Goal: Task Accomplishment & Management: Manage account settings

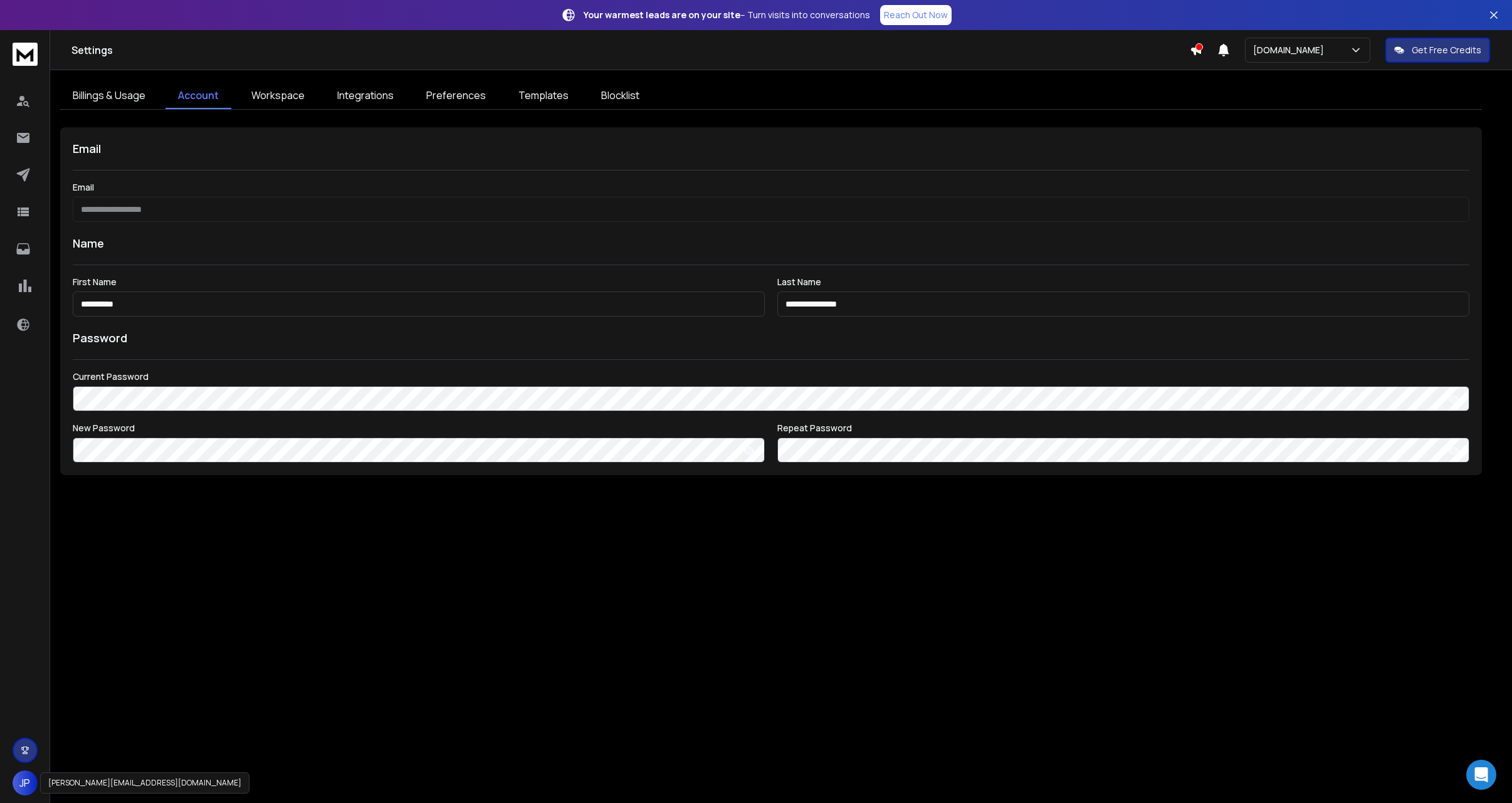
click at [22, 780] on span "JP" at bounding box center [25, 783] width 25 height 25
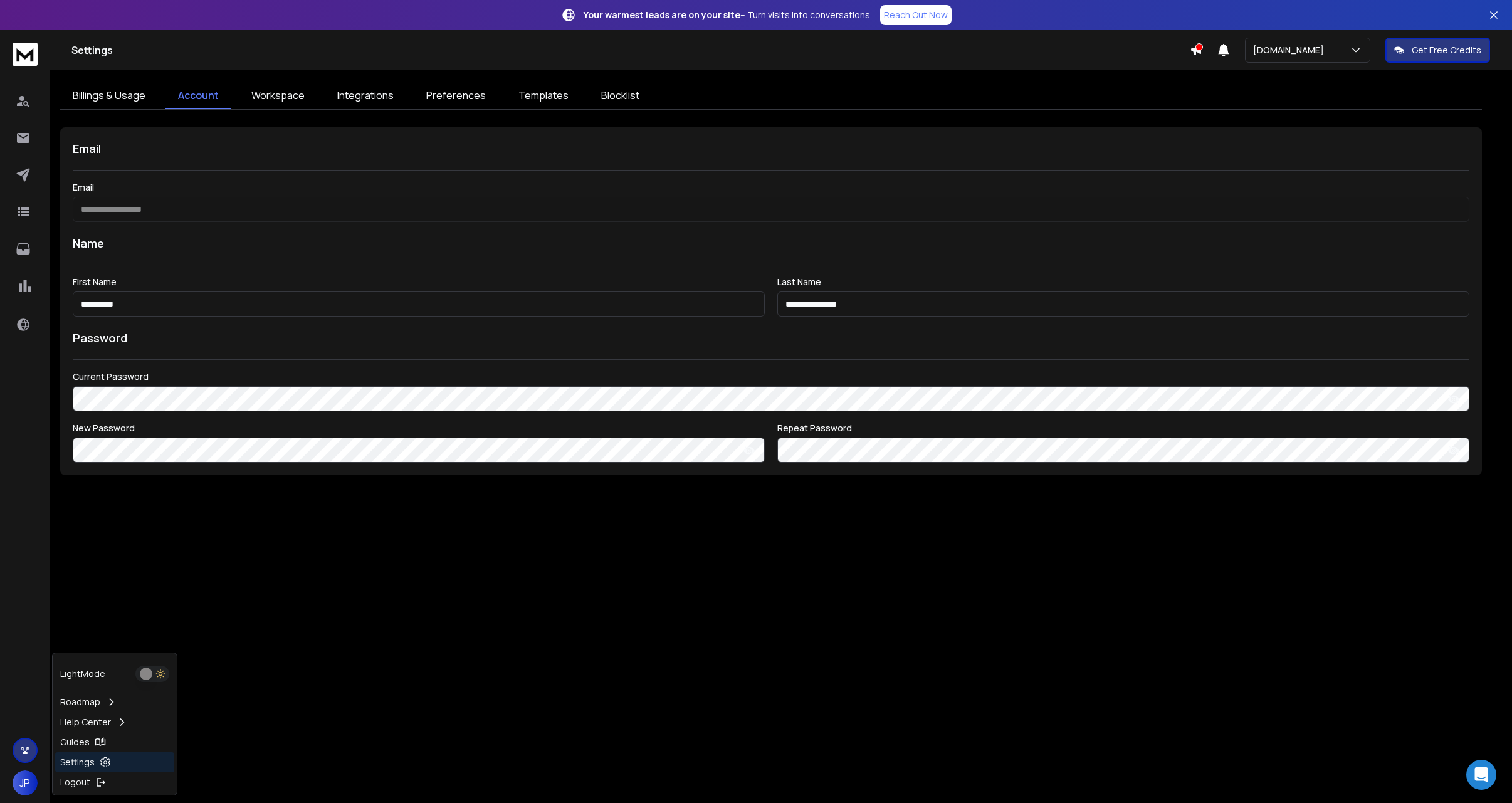
click at [125, 761] on div "Settings" at bounding box center [115, 762] width 119 height 20
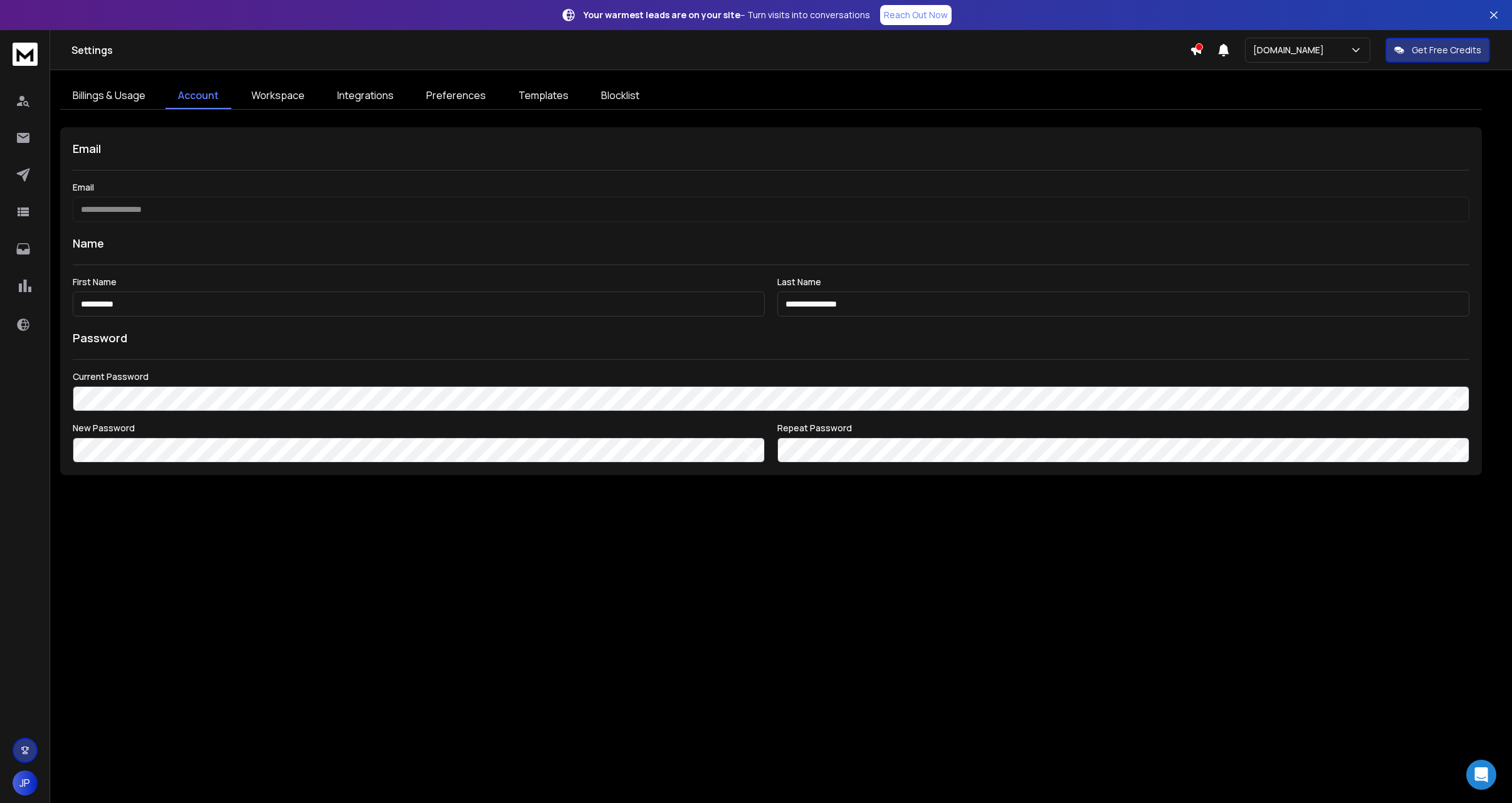
click at [134, 107] on link "Billings & Usage" at bounding box center [109, 96] width 97 height 26
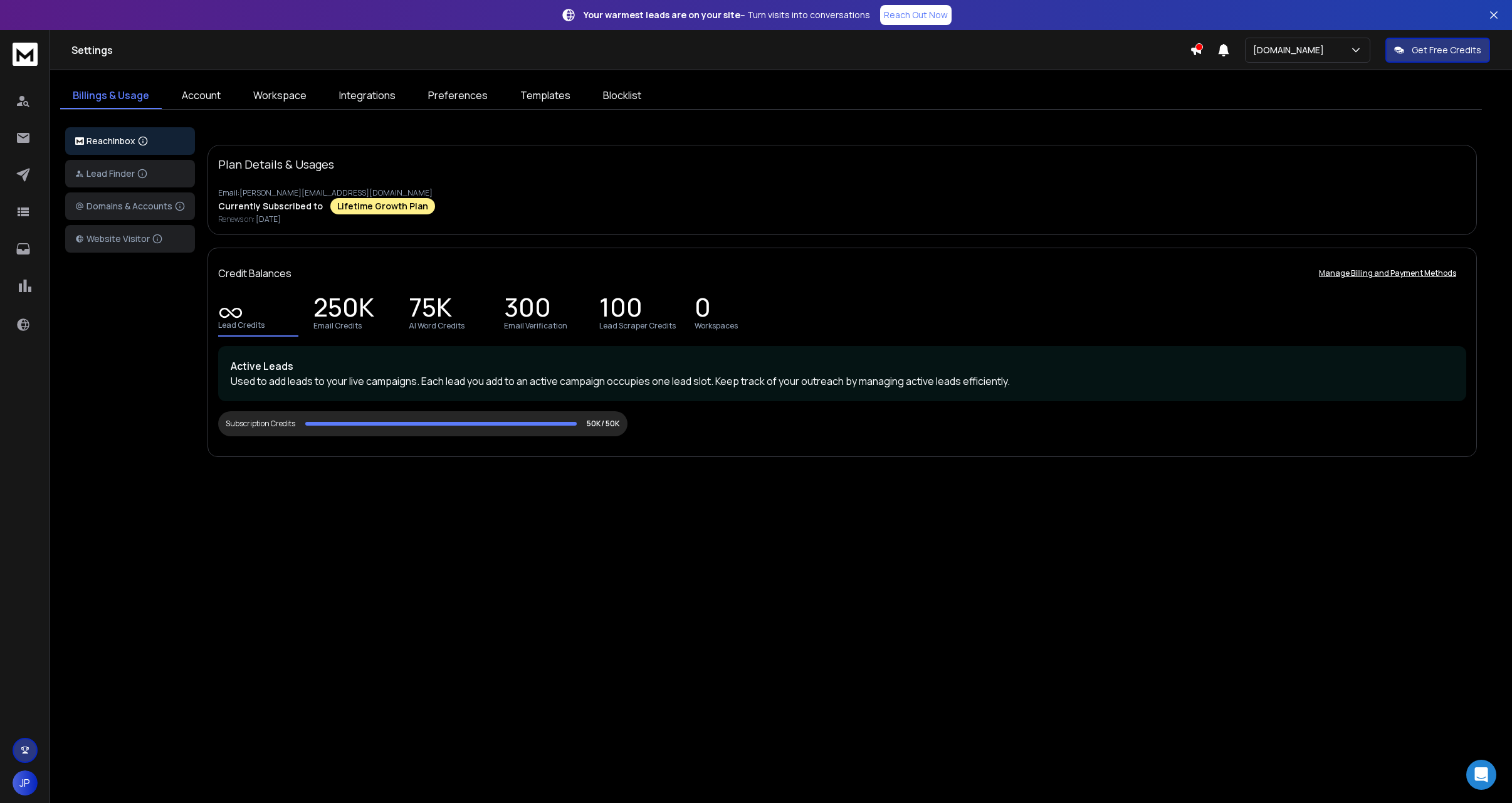
click at [29, 55] on img at bounding box center [25, 55] width 25 height 23
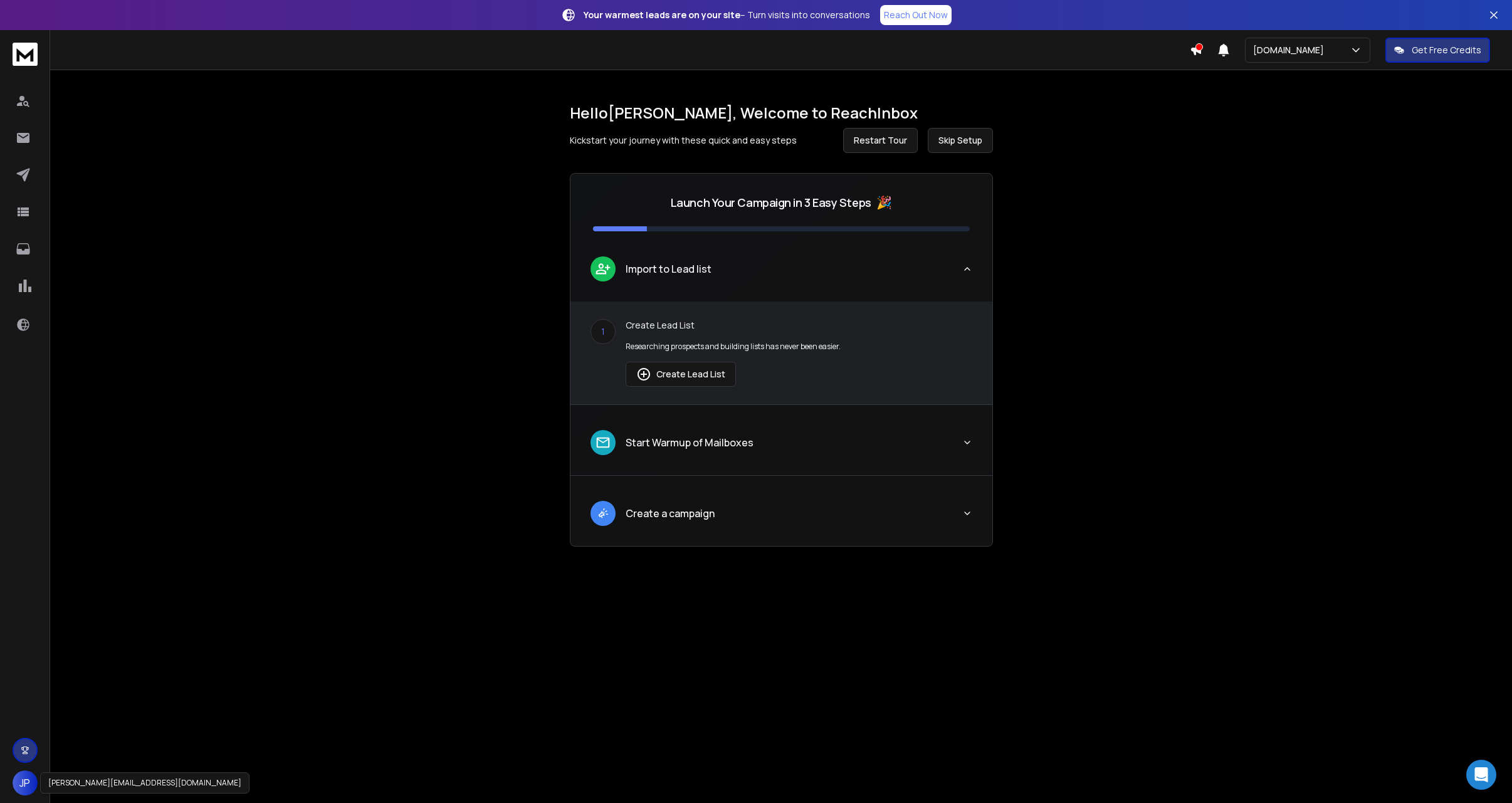
click at [21, 787] on span "JP" at bounding box center [25, 783] width 25 height 25
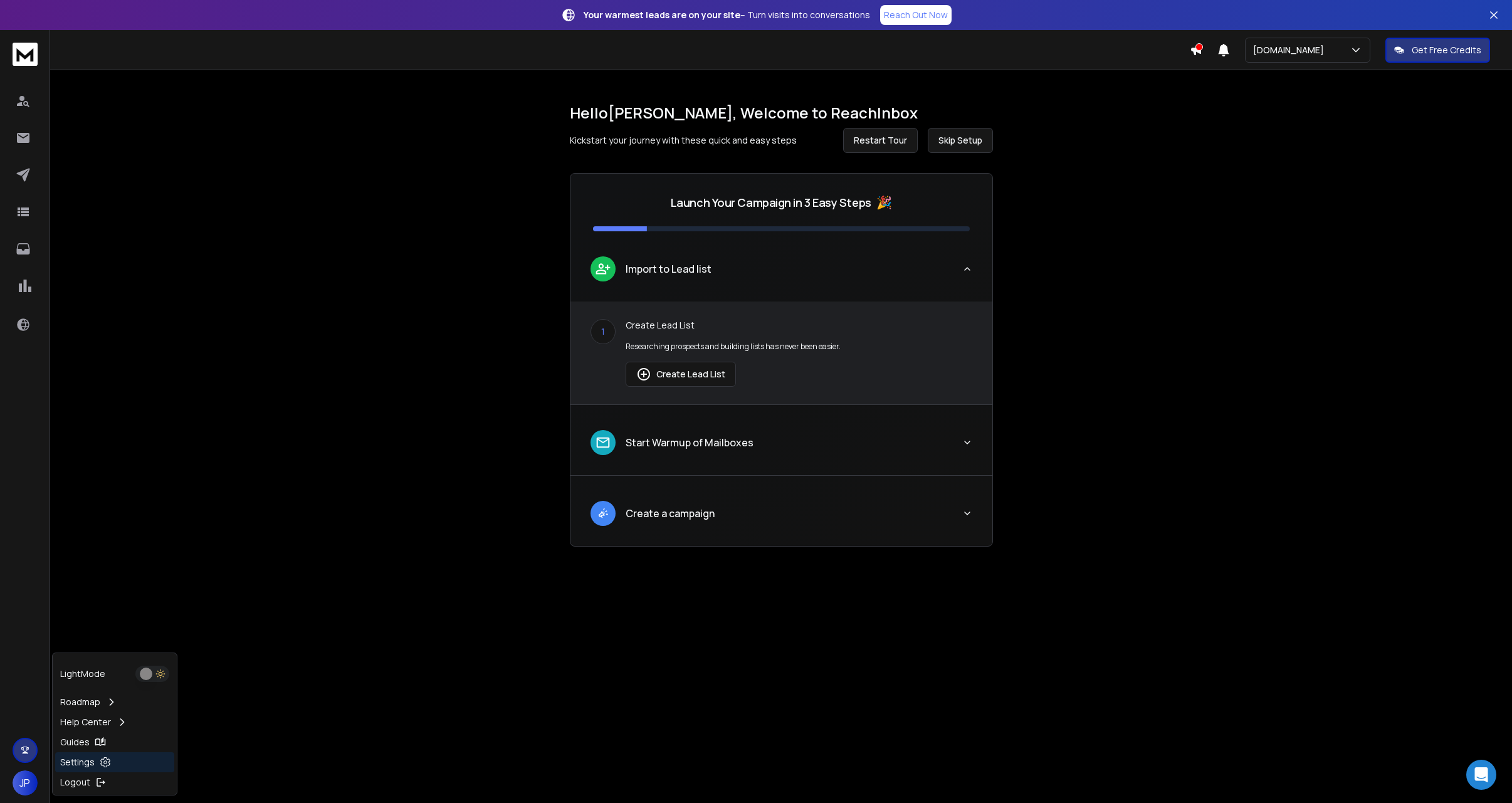
click at [128, 760] on div "Settings" at bounding box center [115, 762] width 119 height 20
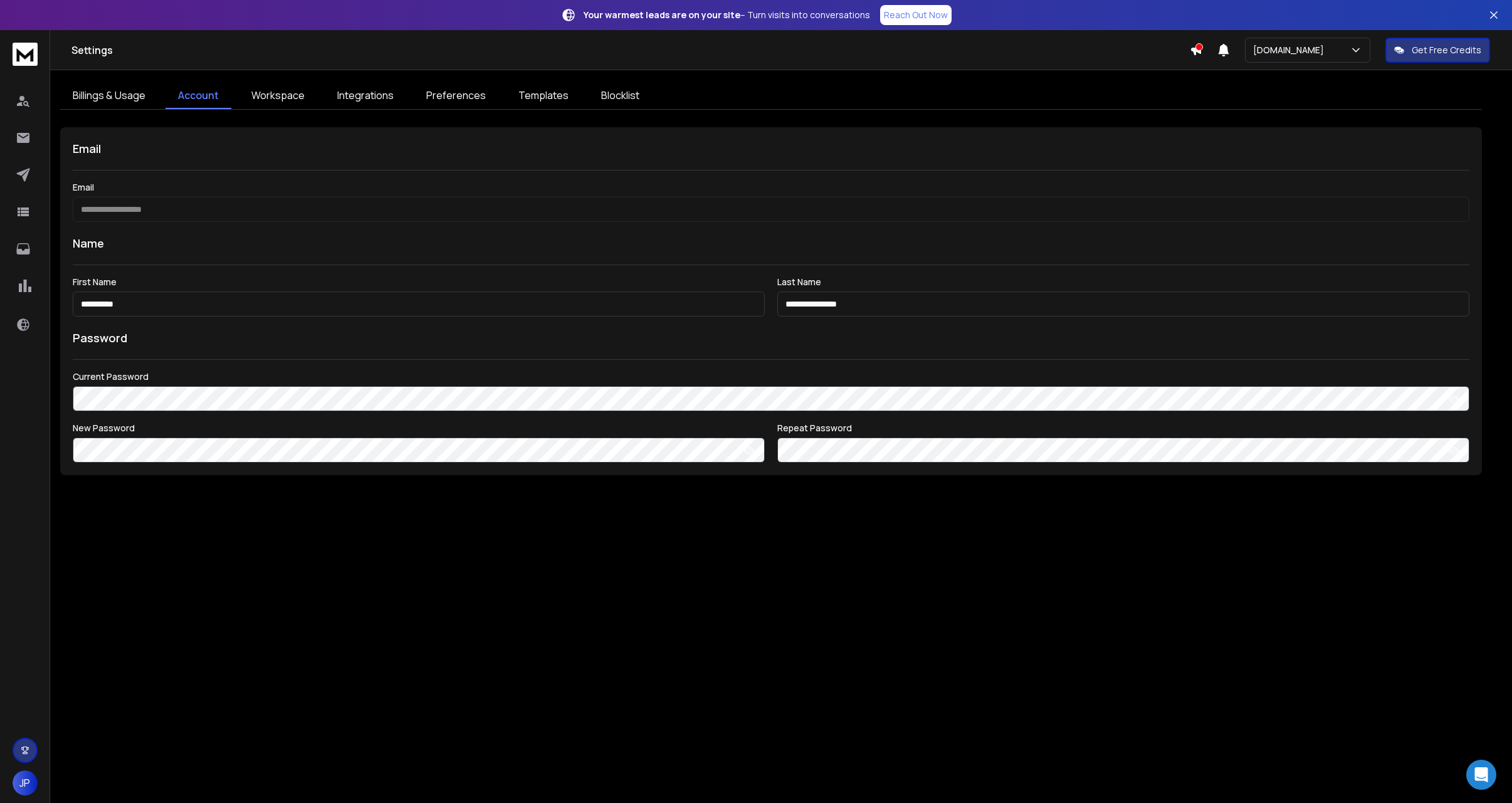
click at [437, 128] on div "**********" at bounding box center [772, 301] width 1422 height 347
click at [1496, 15] on icon at bounding box center [1494, 14] width 11 height 11
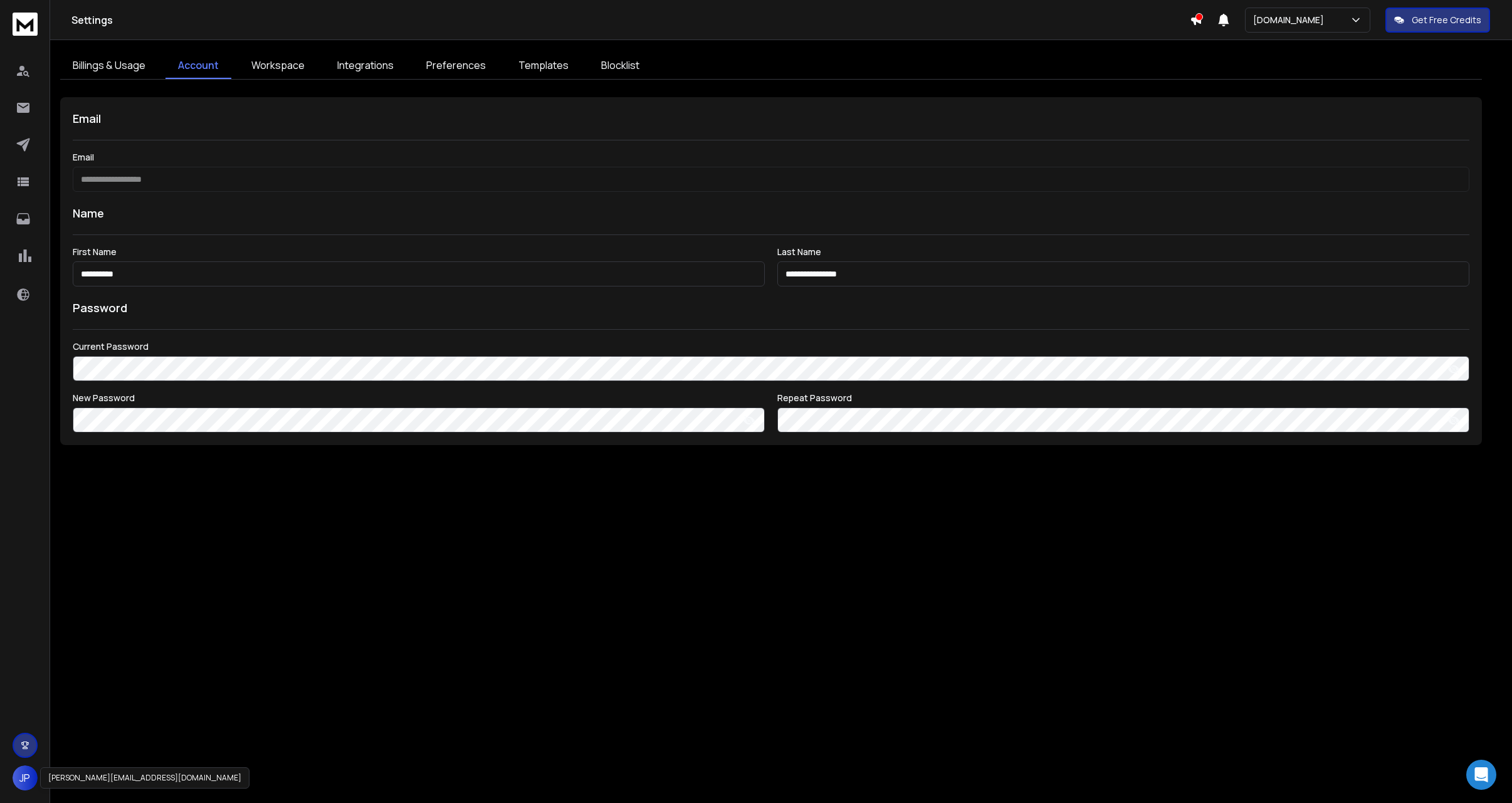
click at [18, 777] on span "JP" at bounding box center [25, 778] width 25 height 25
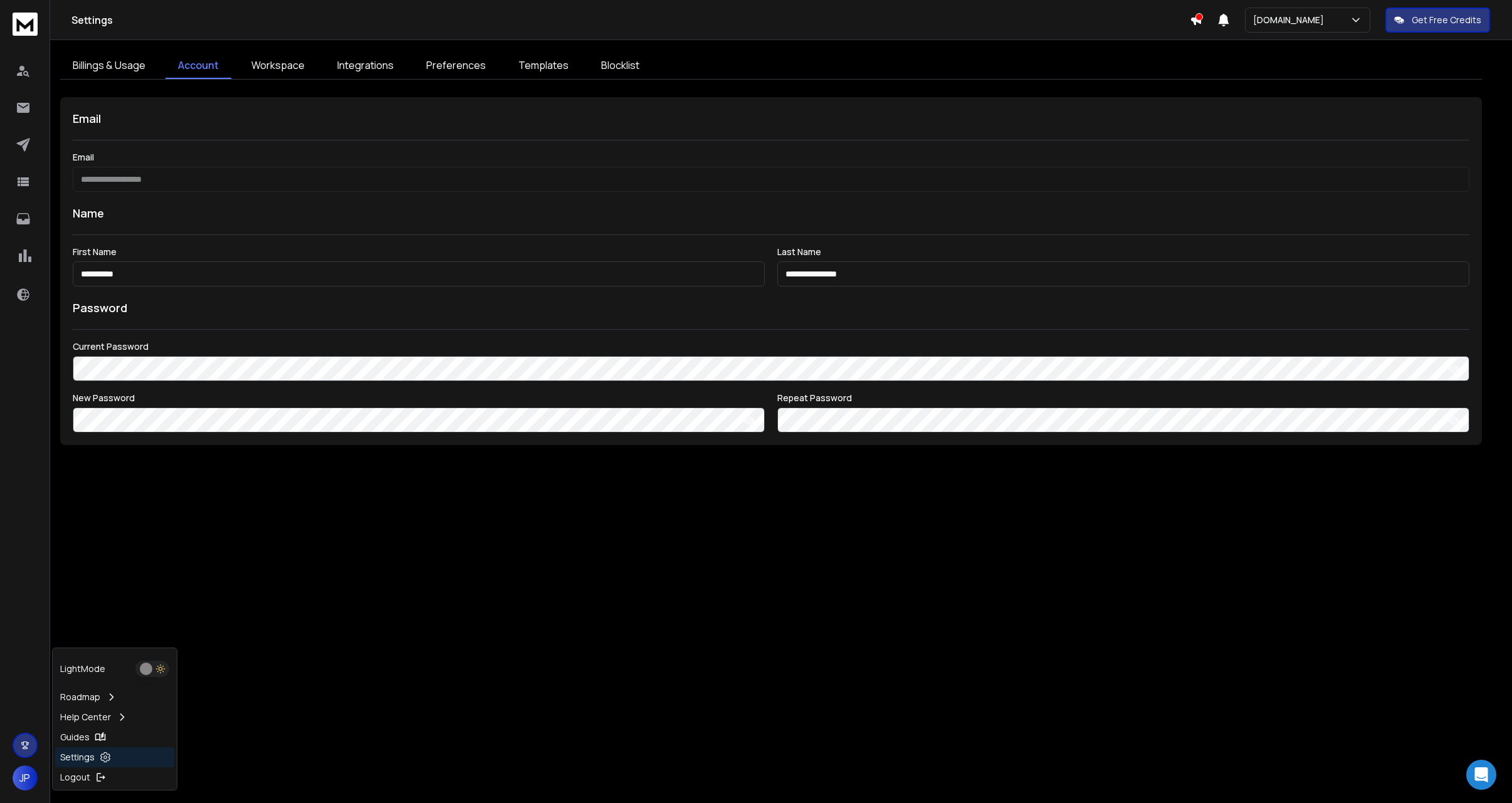
click at [107, 753] on icon at bounding box center [105, 756] width 9 height 9
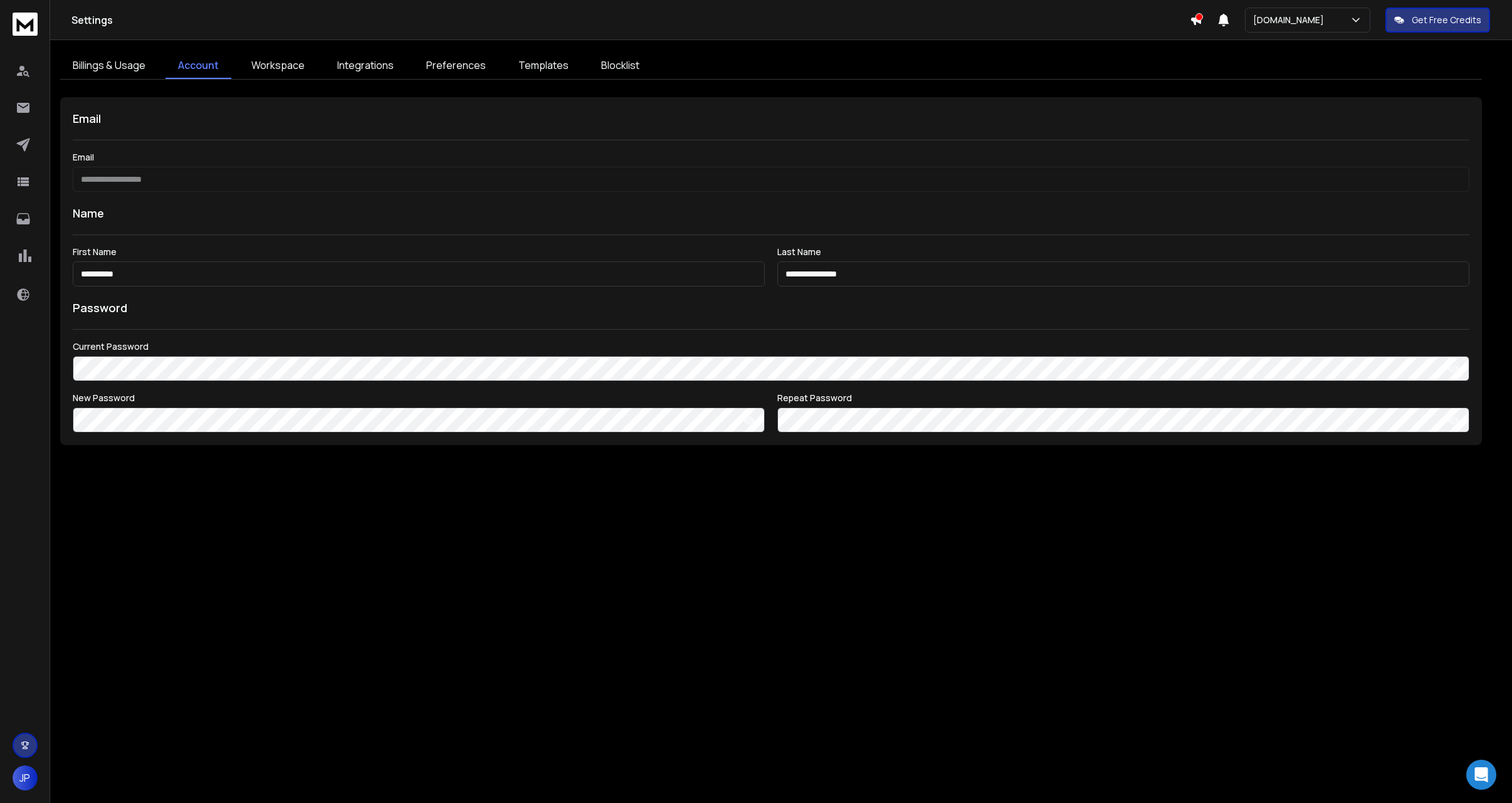
click at [124, 70] on link "Billings & Usage" at bounding box center [109, 65] width 97 height 26
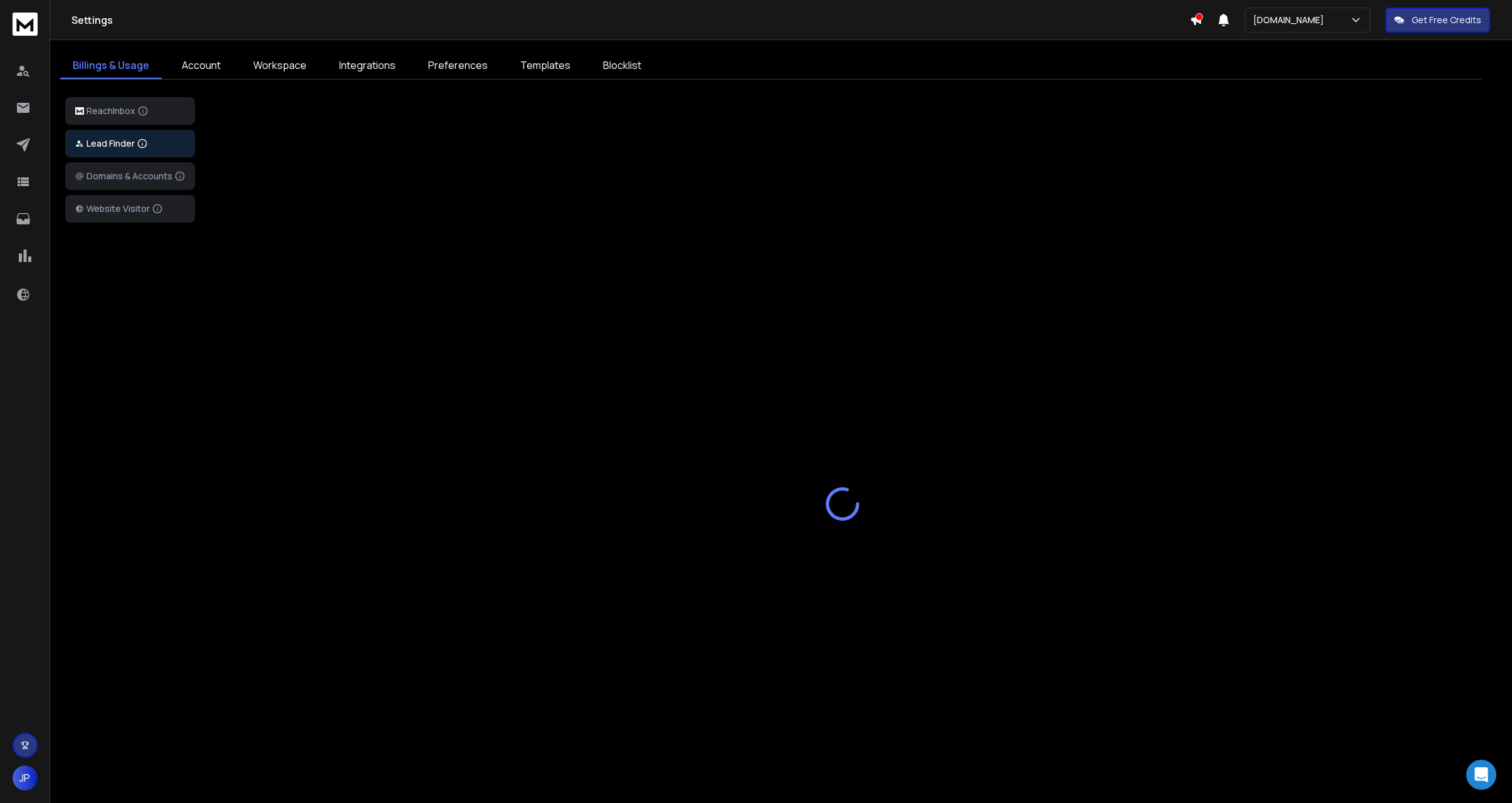
click at [151, 147] on button "Lead Finder" at bounding box center [130, 143] width 130 height 28
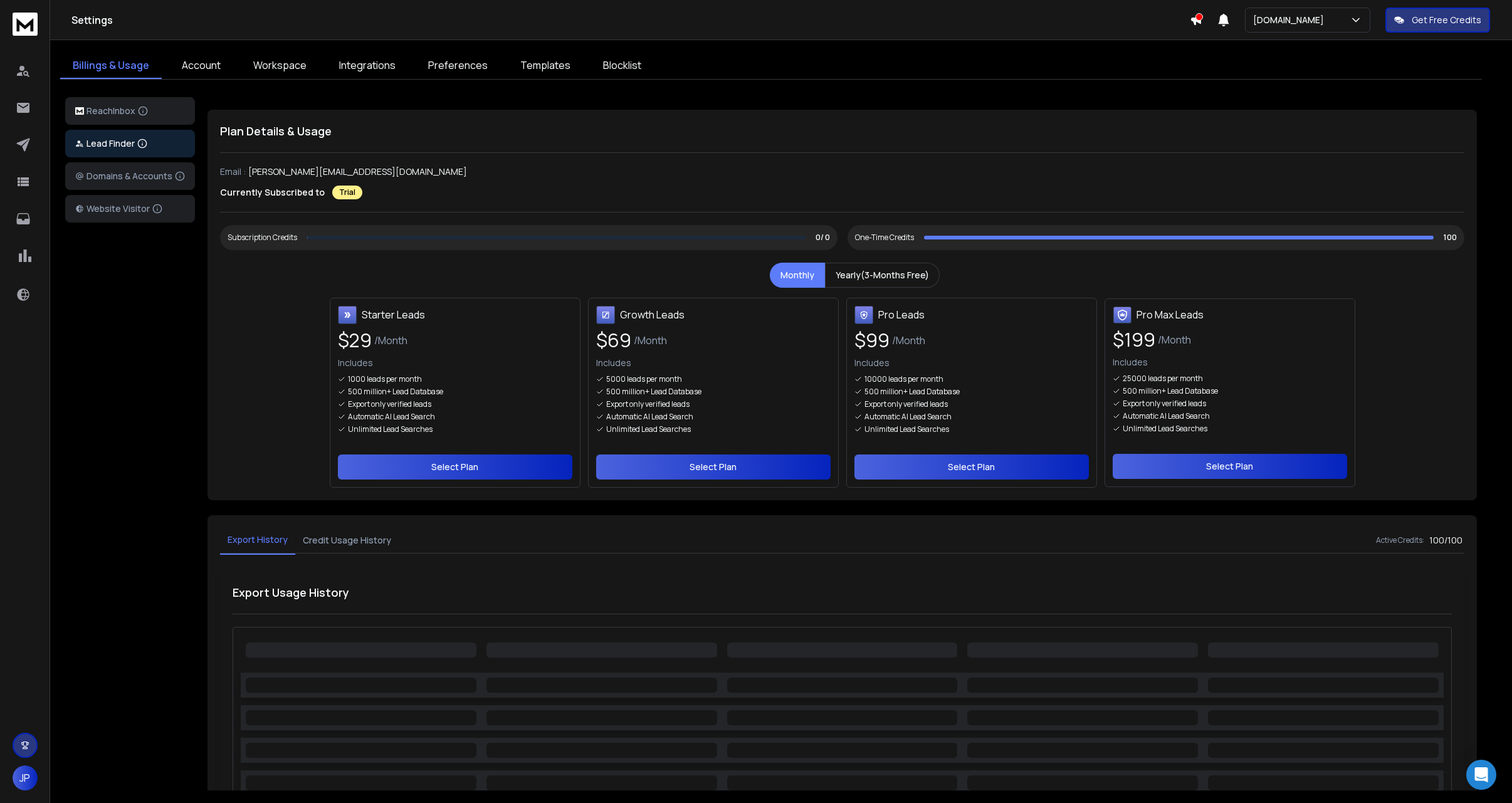
click at [153, 184] on button "Domains & Accounts" at bounding box center [130, 175] width 130 height 28
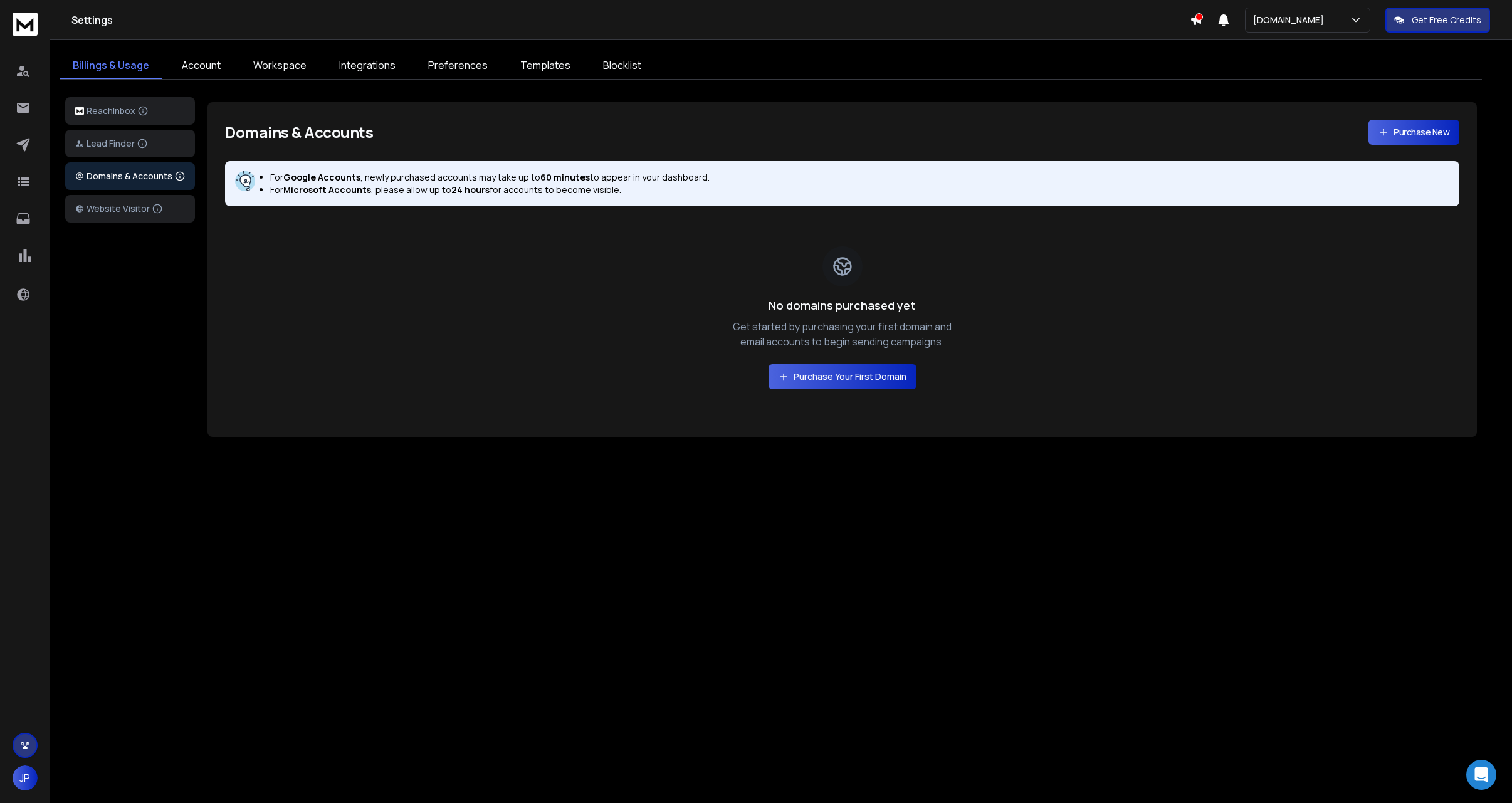
click at [190, 60] on link "Account" at bounding box center [201, 65] width 64 height 26
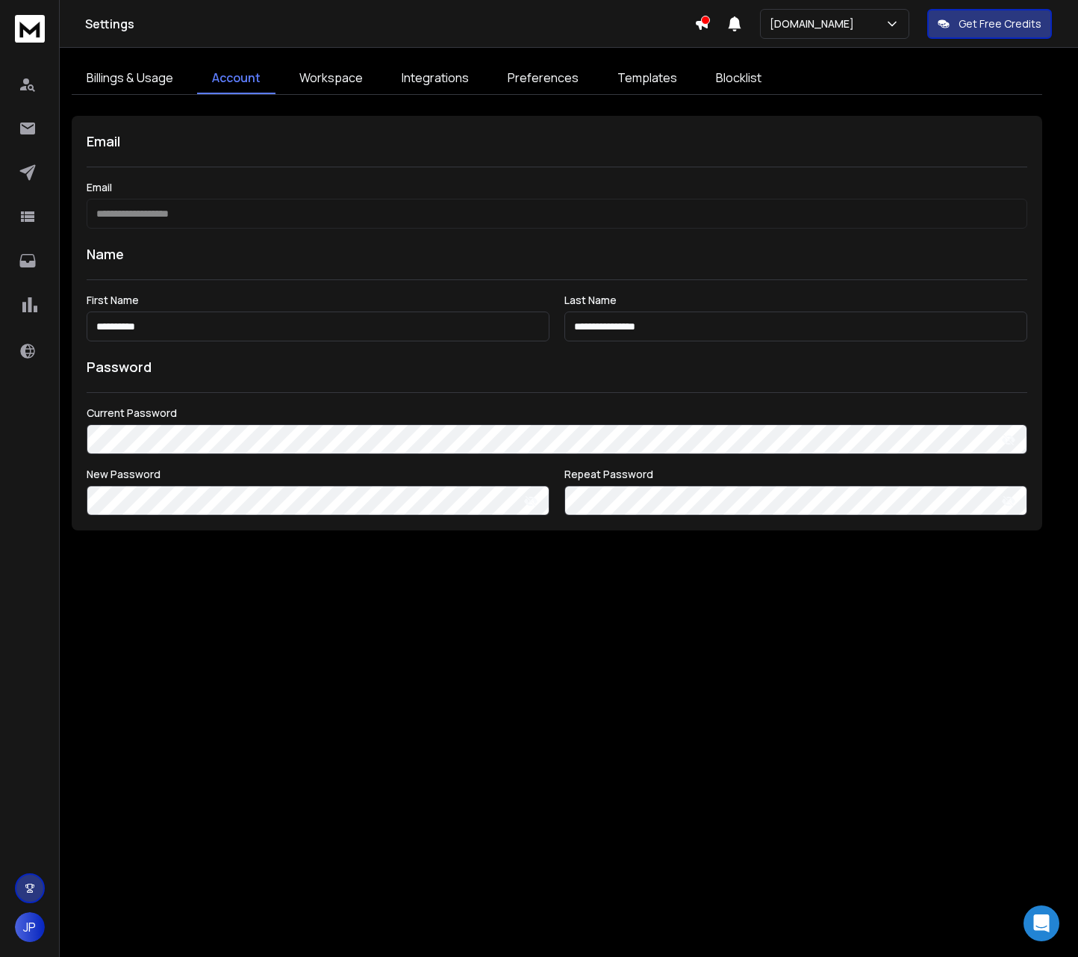
drag, startPoint x: 398, startPoint y: 192, endPoint x: 298, endPoint y: 215, distance: 102.7
click at [397, 193] on div "**********" at bounding box center [557, 211] width 941 height 36
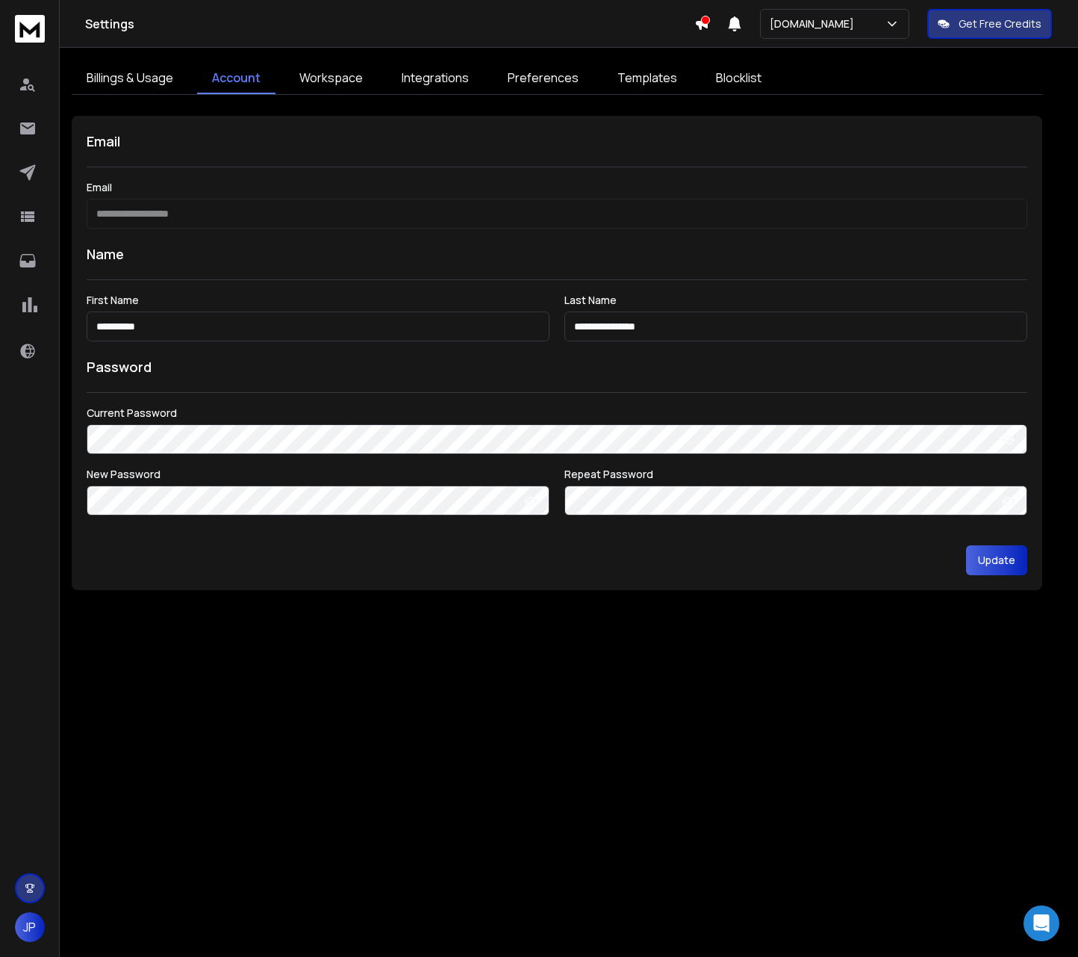
click at [1007, 441] on icon at bounding box center [1009, 440] width 10 height 10
click at [1072, 181] on div "**********" at bounding box center [569, 502] width 1019 height 909
click at [533, 502] on icon at bounding box center [530, 500] width 13 height 13
click at [1007, 502] on icon at bounding box center [1008, 500] width 13 height 13
click at [986, 558] on button "Update" at bounding box center [996, 560] width 61 height 30
